Goal: Task Accomplishment & Management: Use online tool/utility

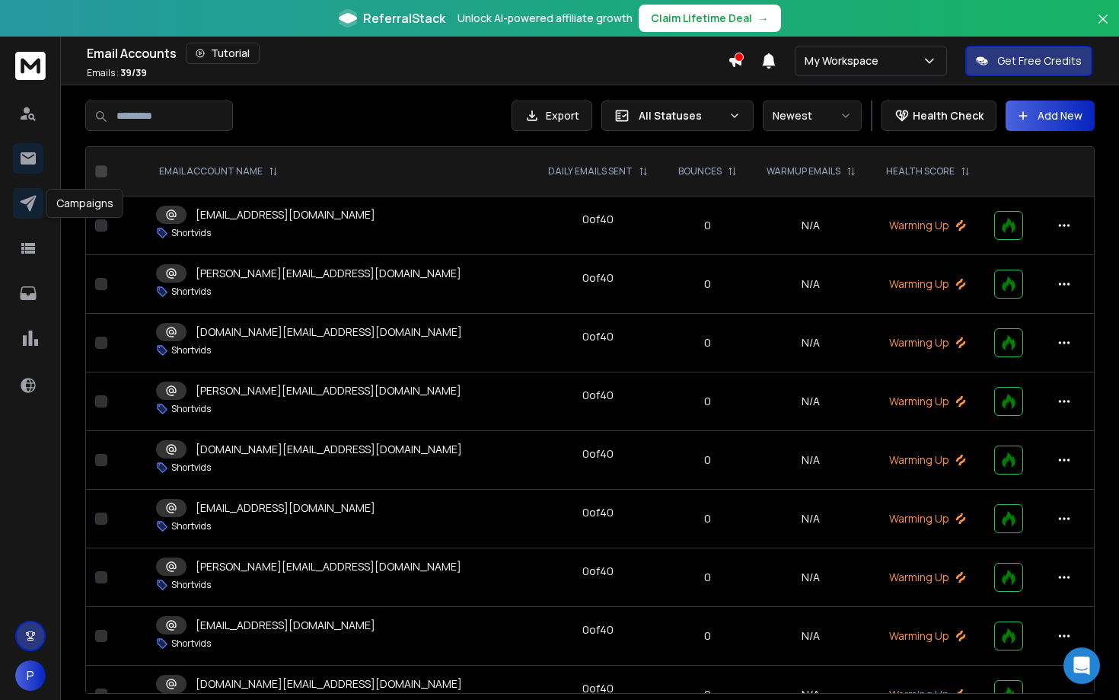
click at [29, 206] on icon at bounding box center [28, 204] width 16 height 16
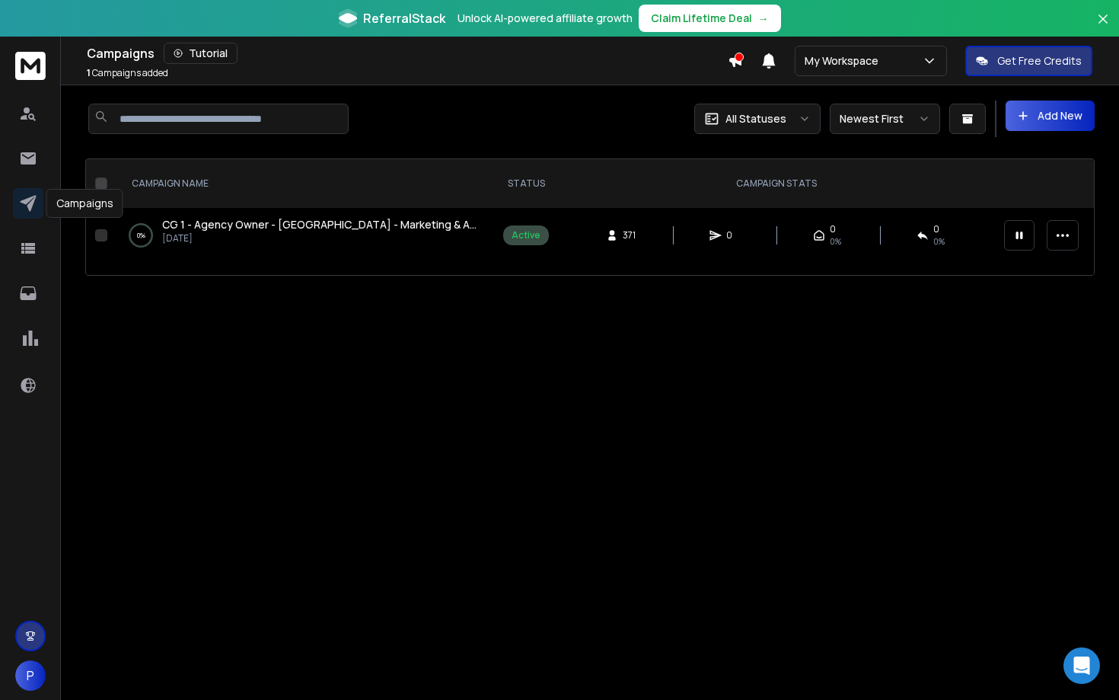
click at [276, 229] on span "CG 1 - Agency Owner - Australia - Marketing & Advertising" at bounding box center [341, 224] width 359 height 14
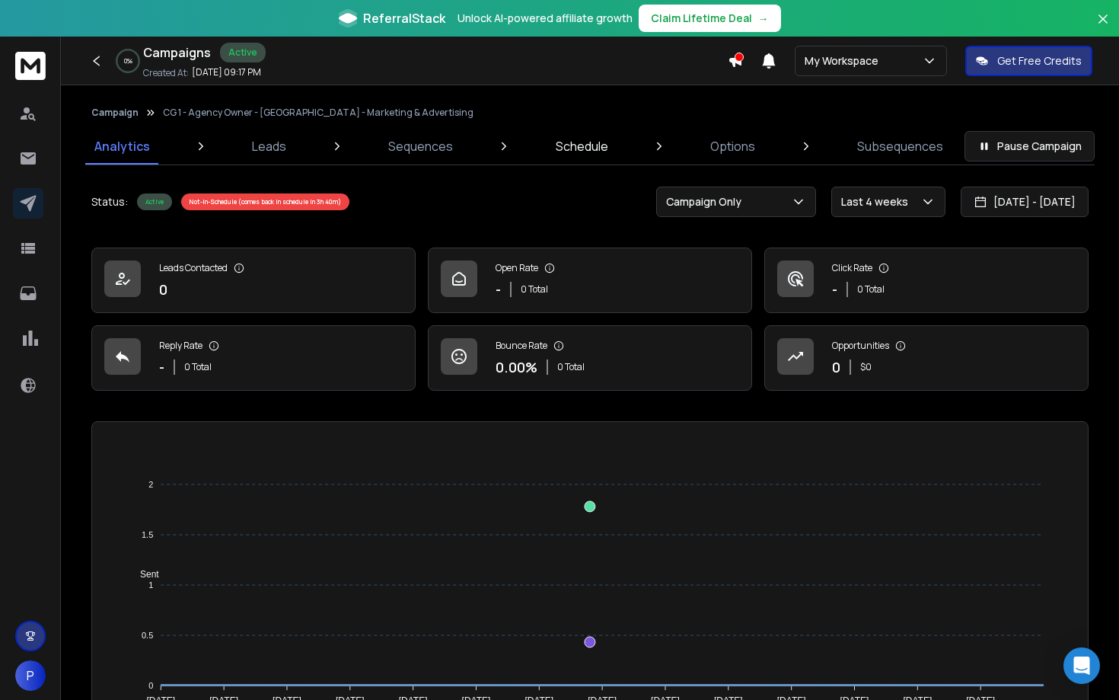
click at [575, 139] on p "Schedule" at bounding box center [582, 146] width 53 height 18
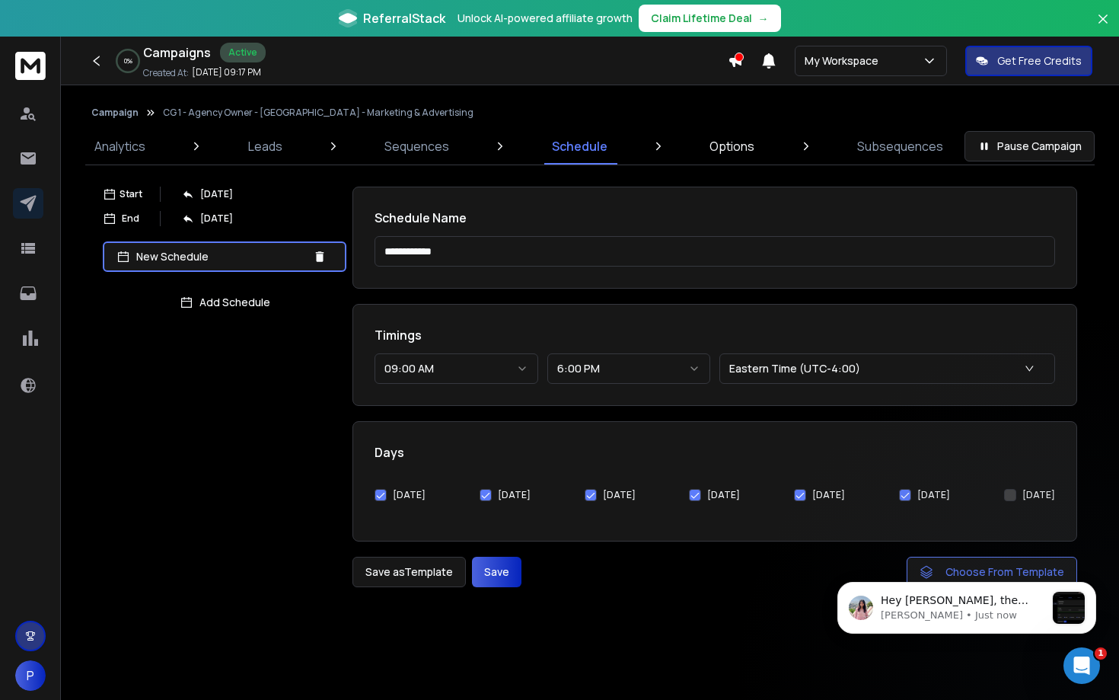
click at [754, 145] on p "Options" at bounding box center [731, 146] width 45 height 18
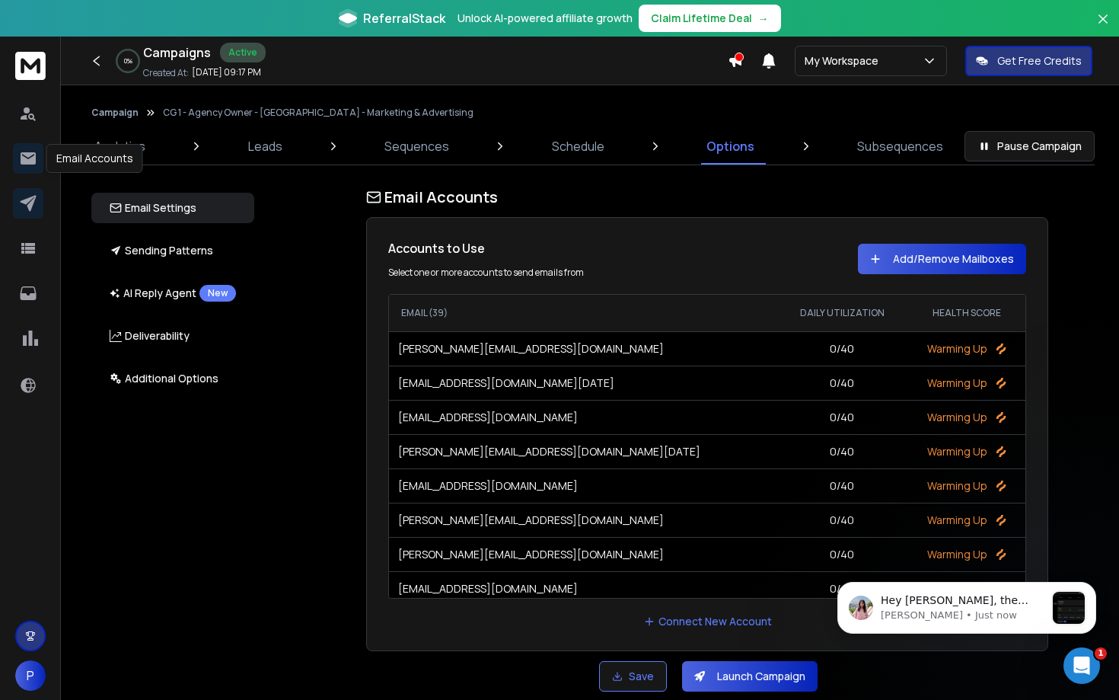
click at [34, 152] on icon at bounding box center [28, 158] width 15 height 12
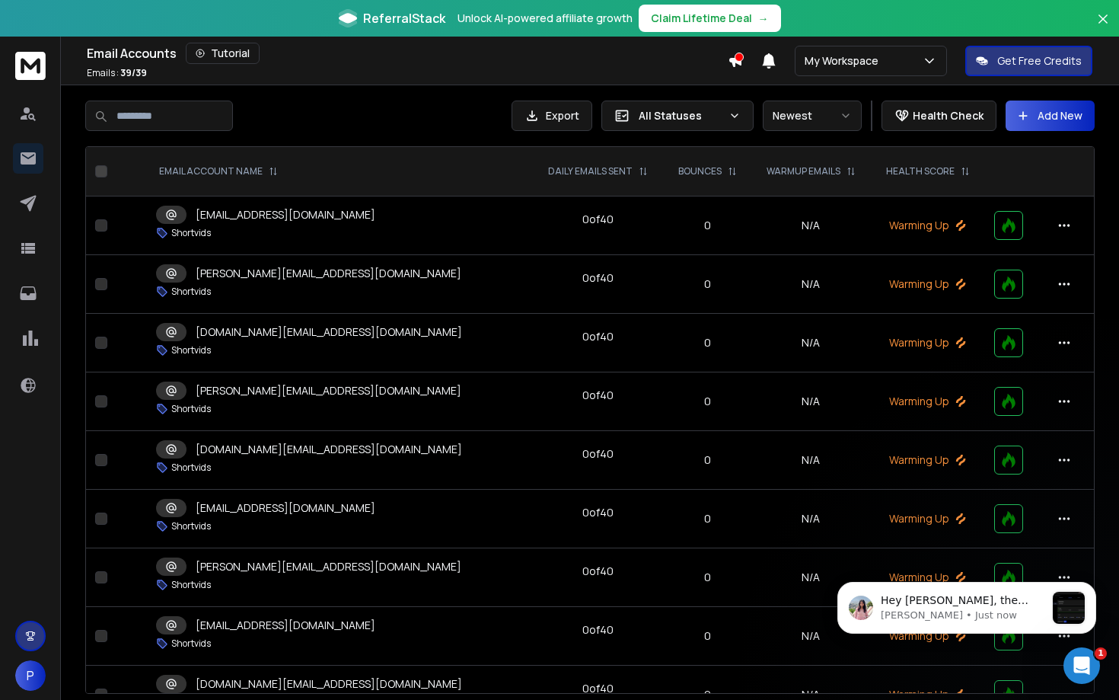
click at [297, 222] on p "devv.s@theshortvids.shop" at bounding box center [286, 214] width 180 height 15
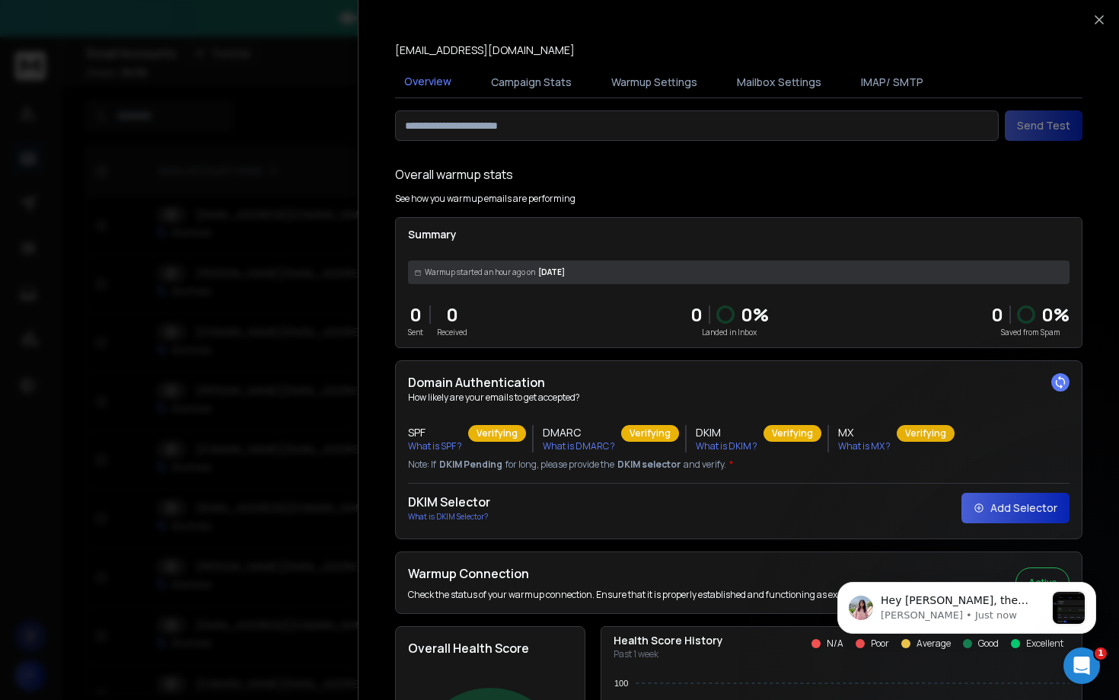
click at [513, 132] on input "email" at bounding box center [697, 125] width 604 height 30
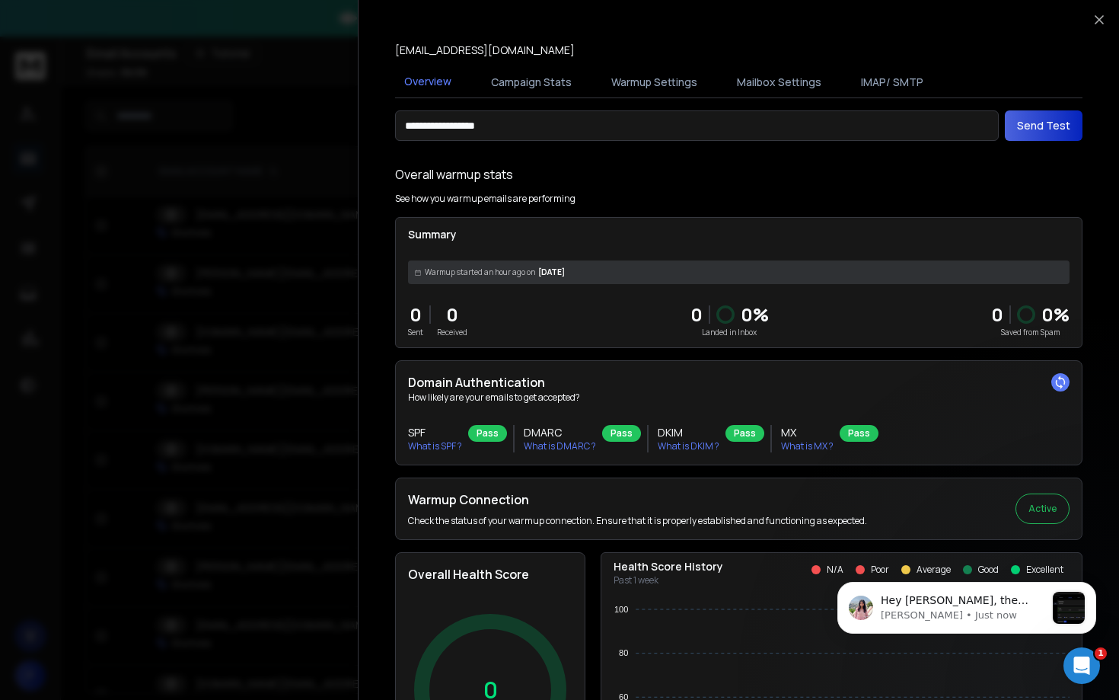
type input "**********"
click at [1028, 128] on button "Send Test" at bounding box center [1044, 125] width 78 height 30
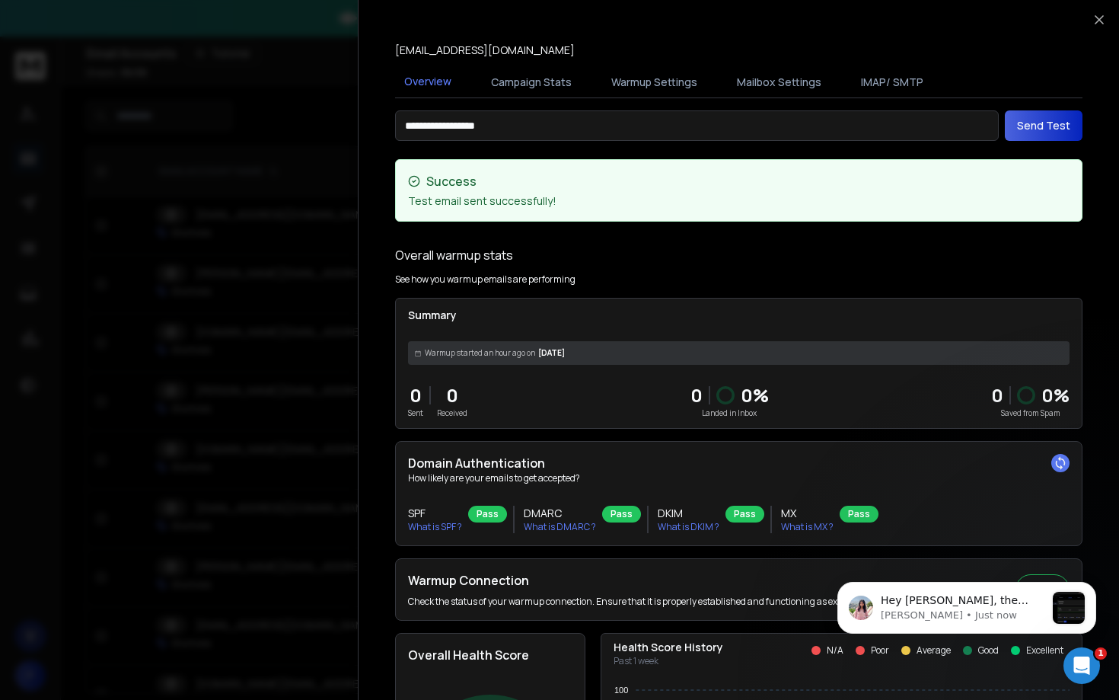
click at [308, 320] on div at bounding box center [559, 350] width 1119 height 700
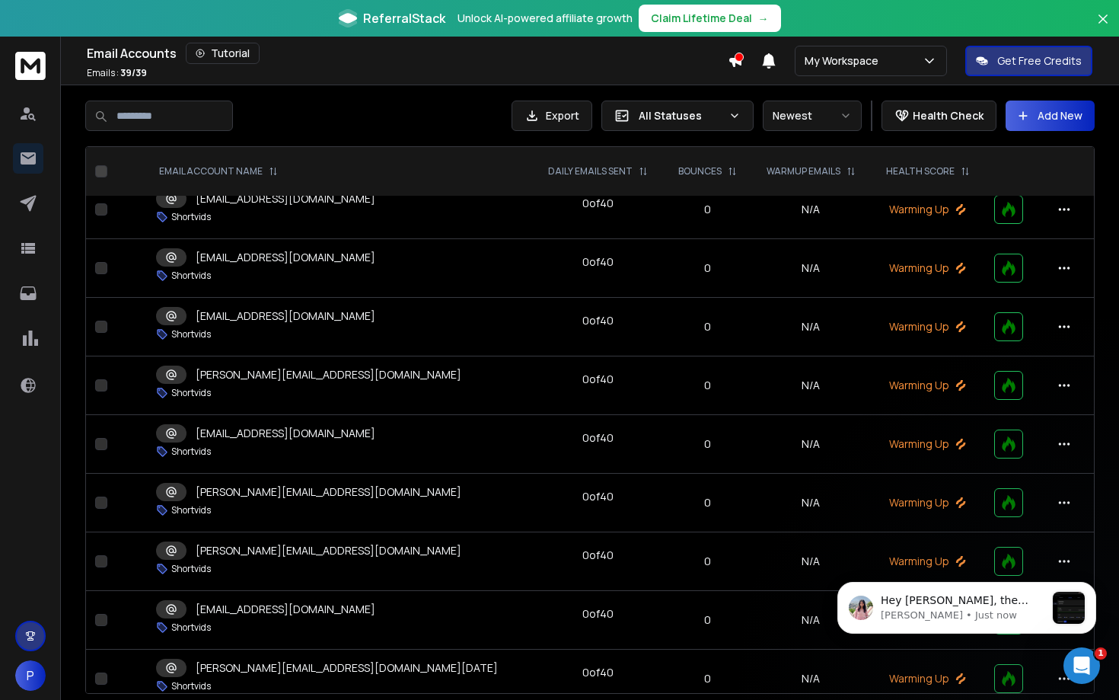
scroll to position [1801, 0]
